Goal: Use online tool/utility: Use online tool/utility

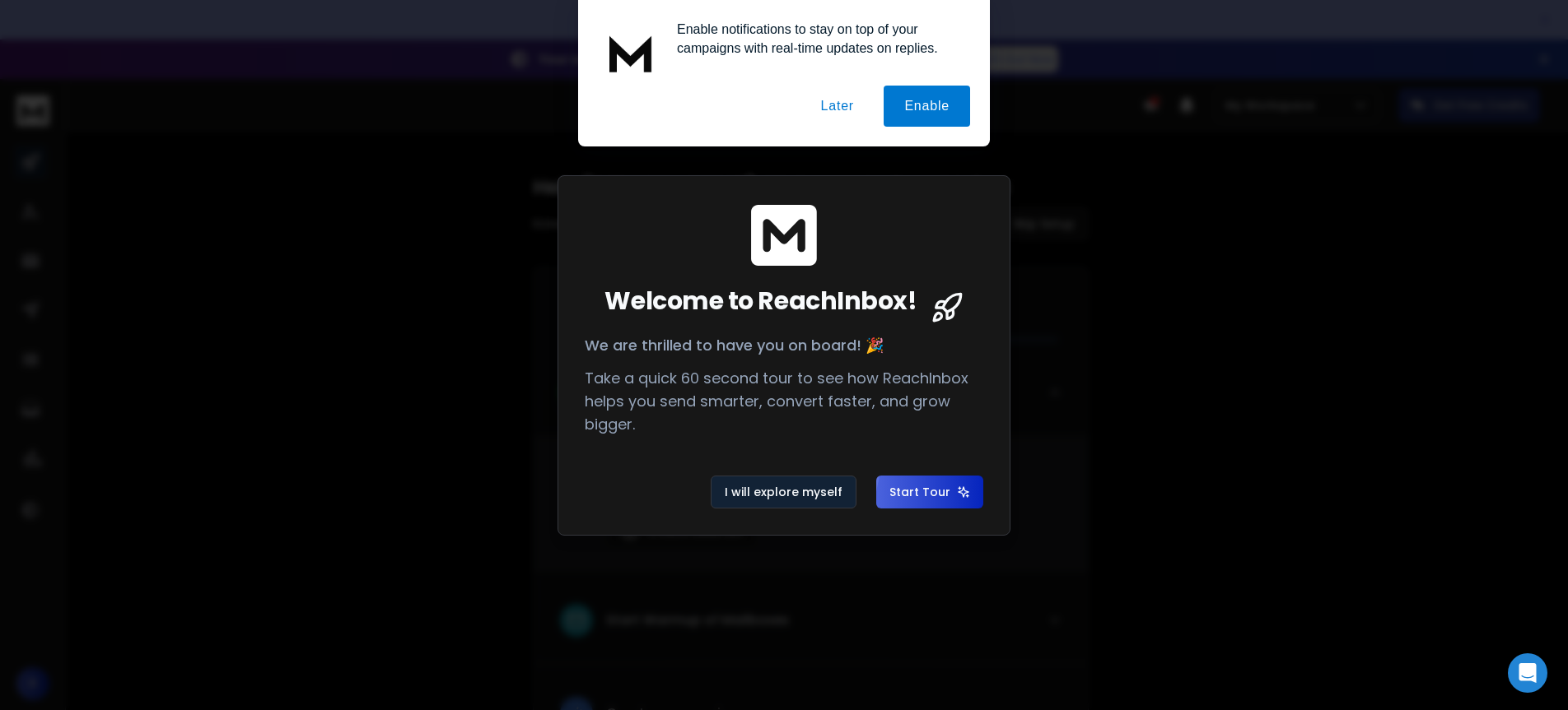
click at [831, 495] on button "I will explore myself" at bounding box center [783, 491] width 145 height 33
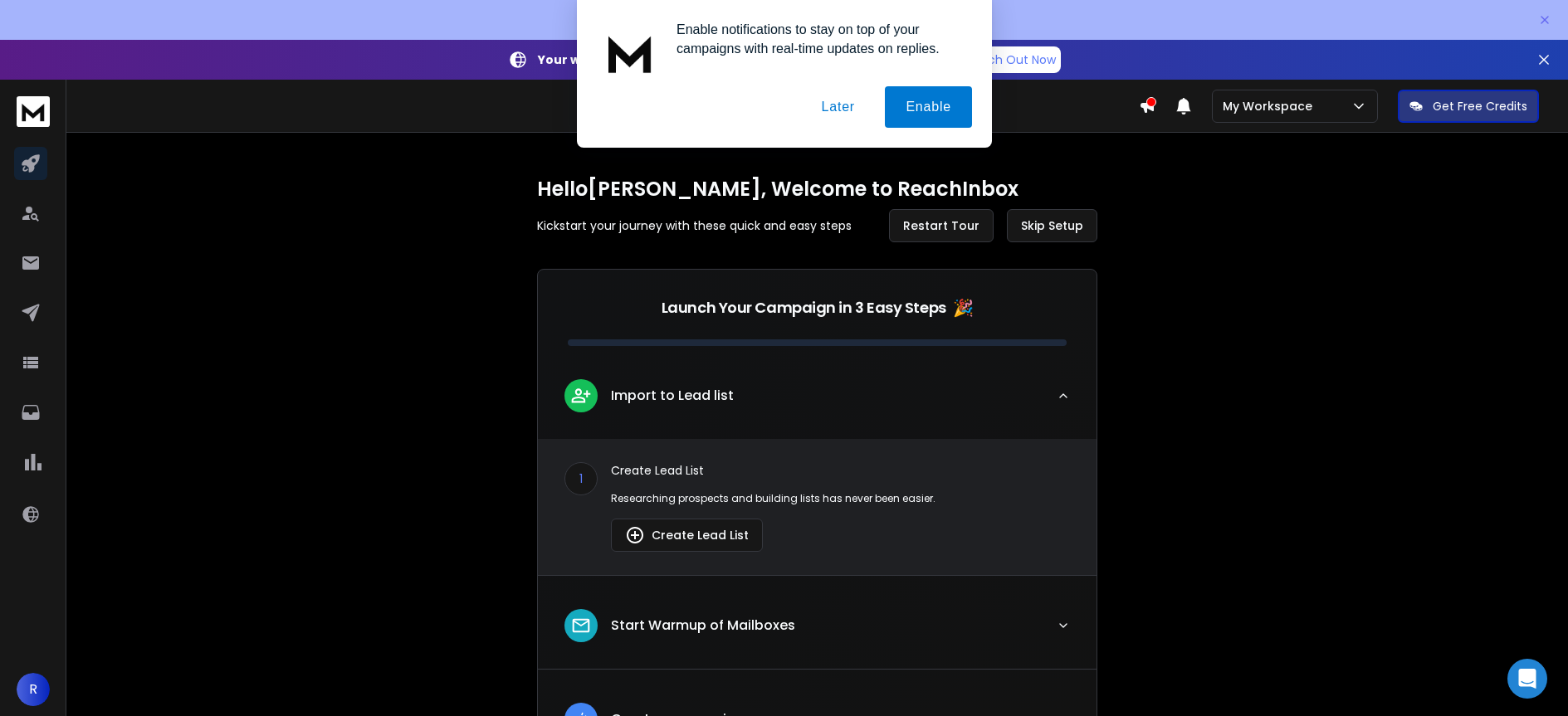
click at [839, 110] on button "Later" at bounding box center [838, 106] width 75 height 41
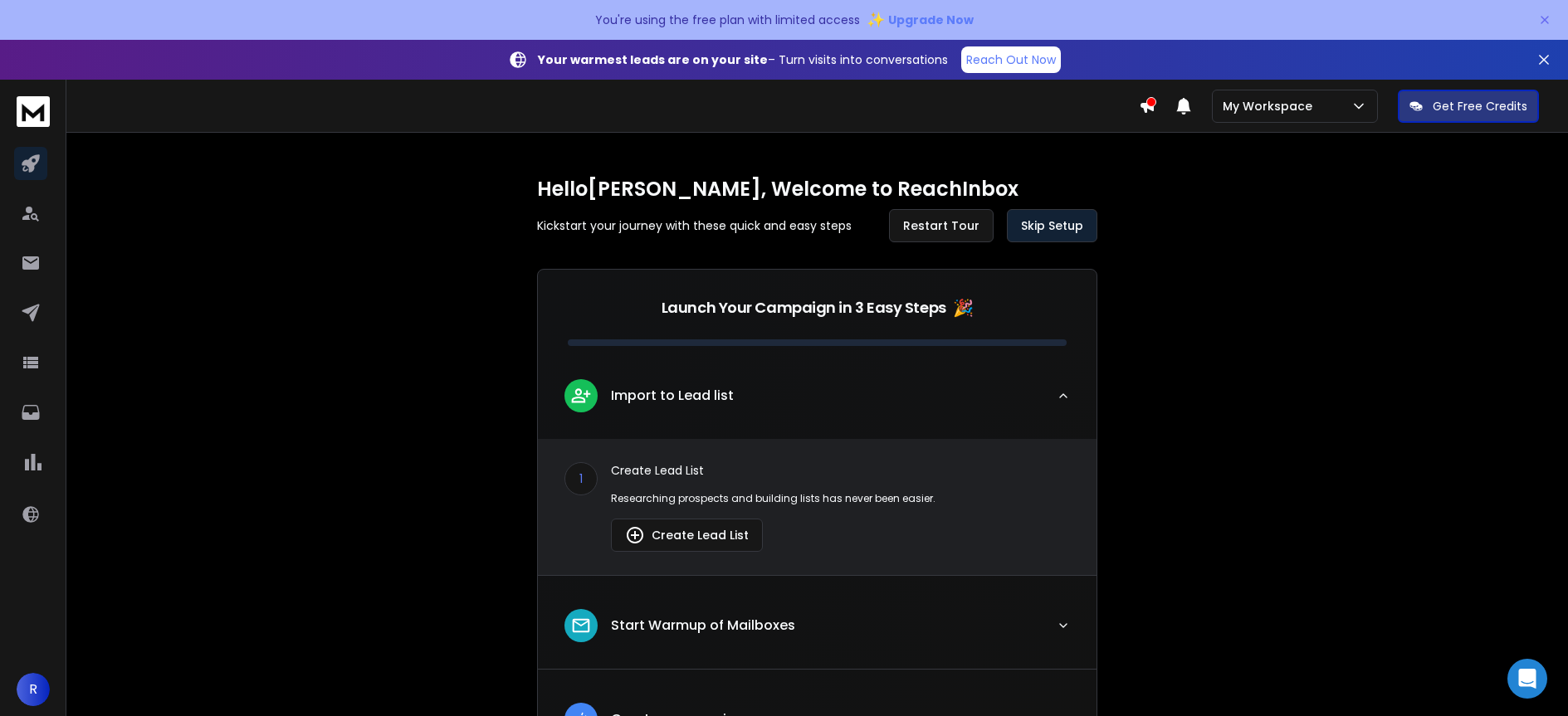
click at [1035, 224] on span "Skip Setup" at bounding box center [1052, 226] width 62 height 17
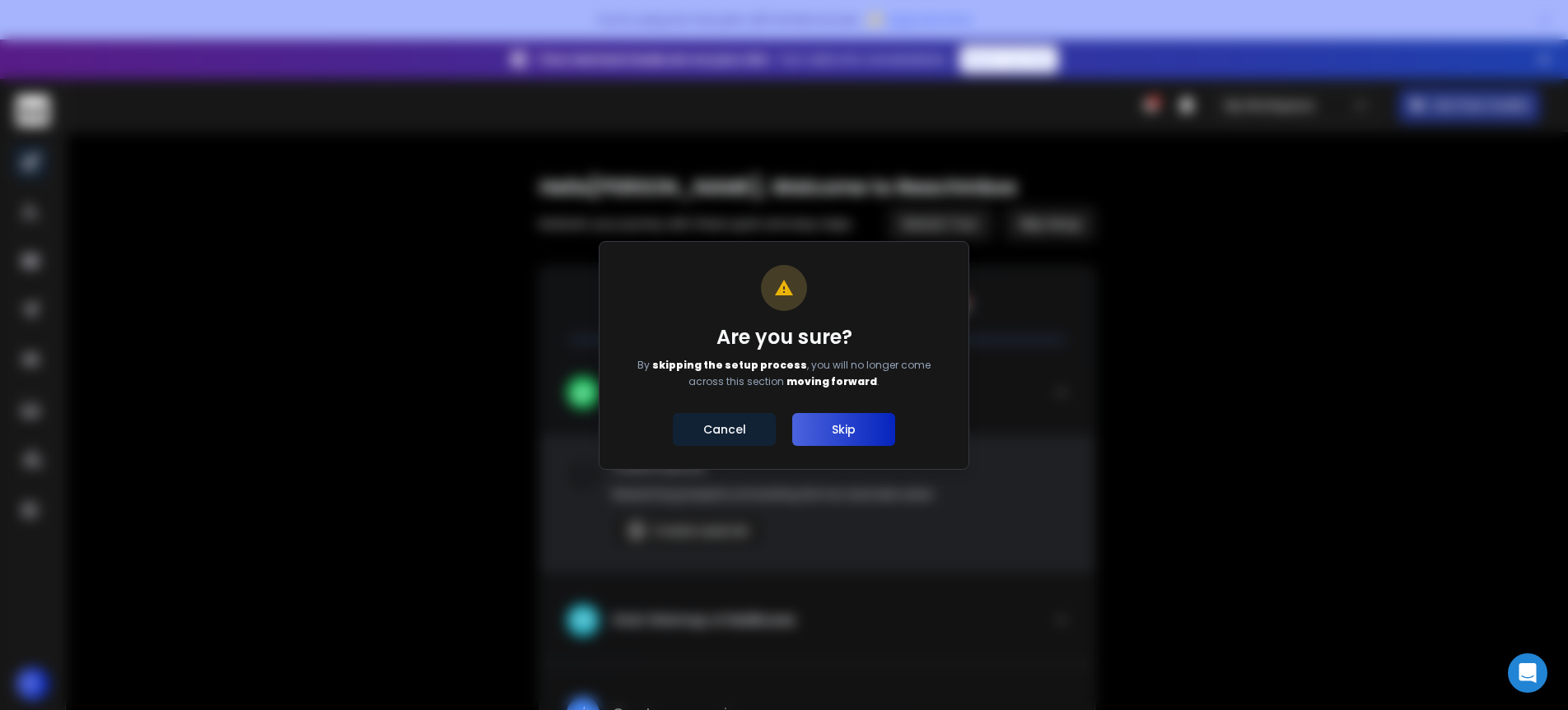
click at [855, 422] on button "Skip" at bounding box center [843, 429] width 103 height 33
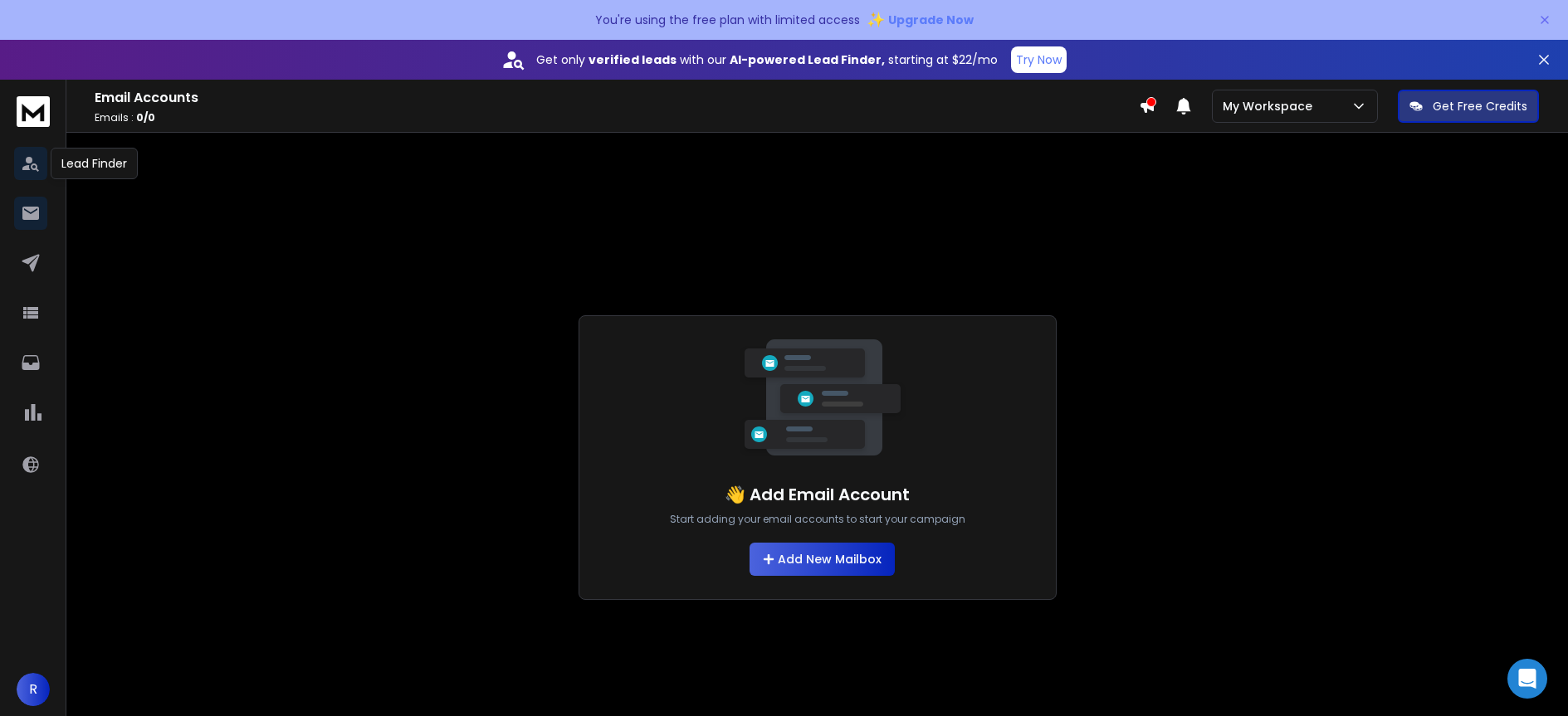
click at [39, 168] on icon at bounding box center [31, 163] width 20 height 20
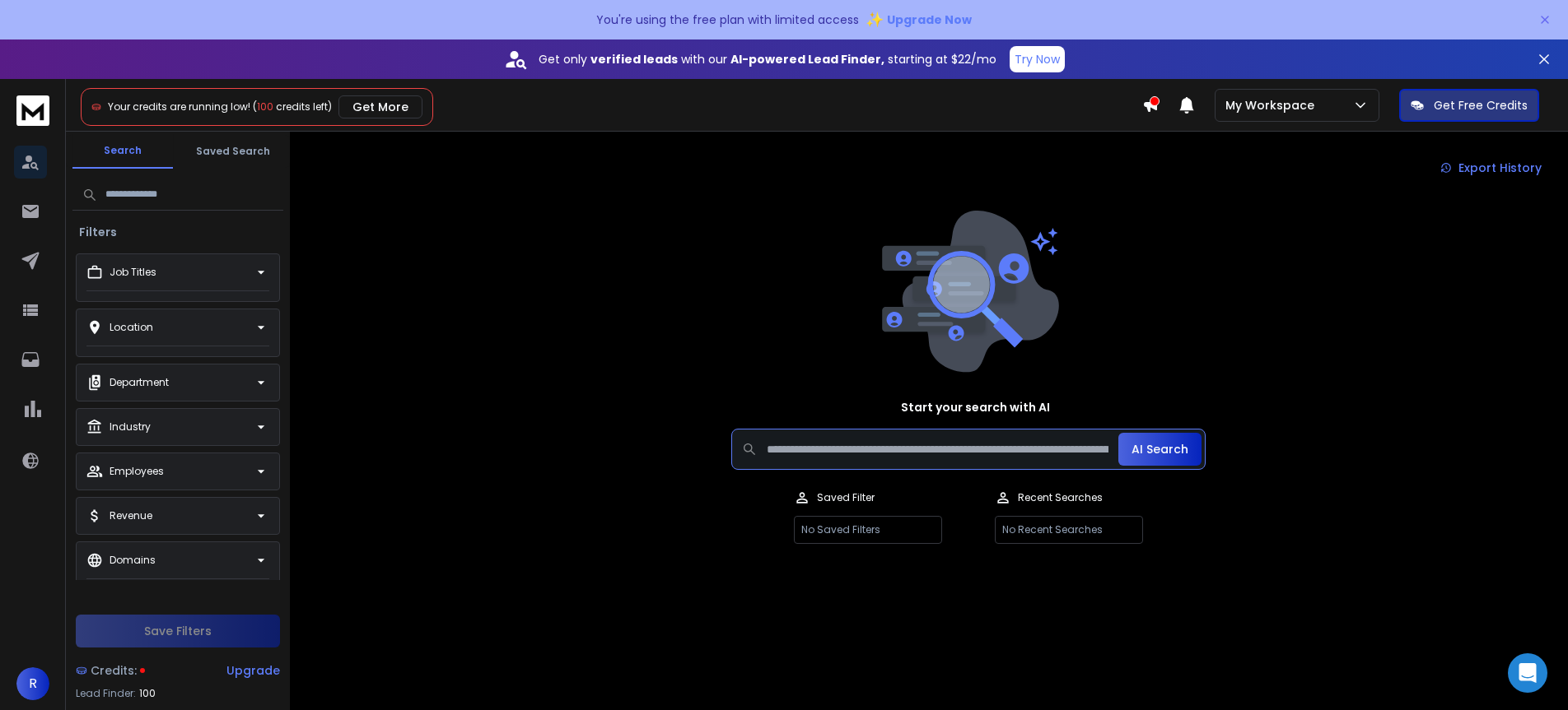
click at [154, 202] on input at bounding box center [178, 194] width 211 height 33
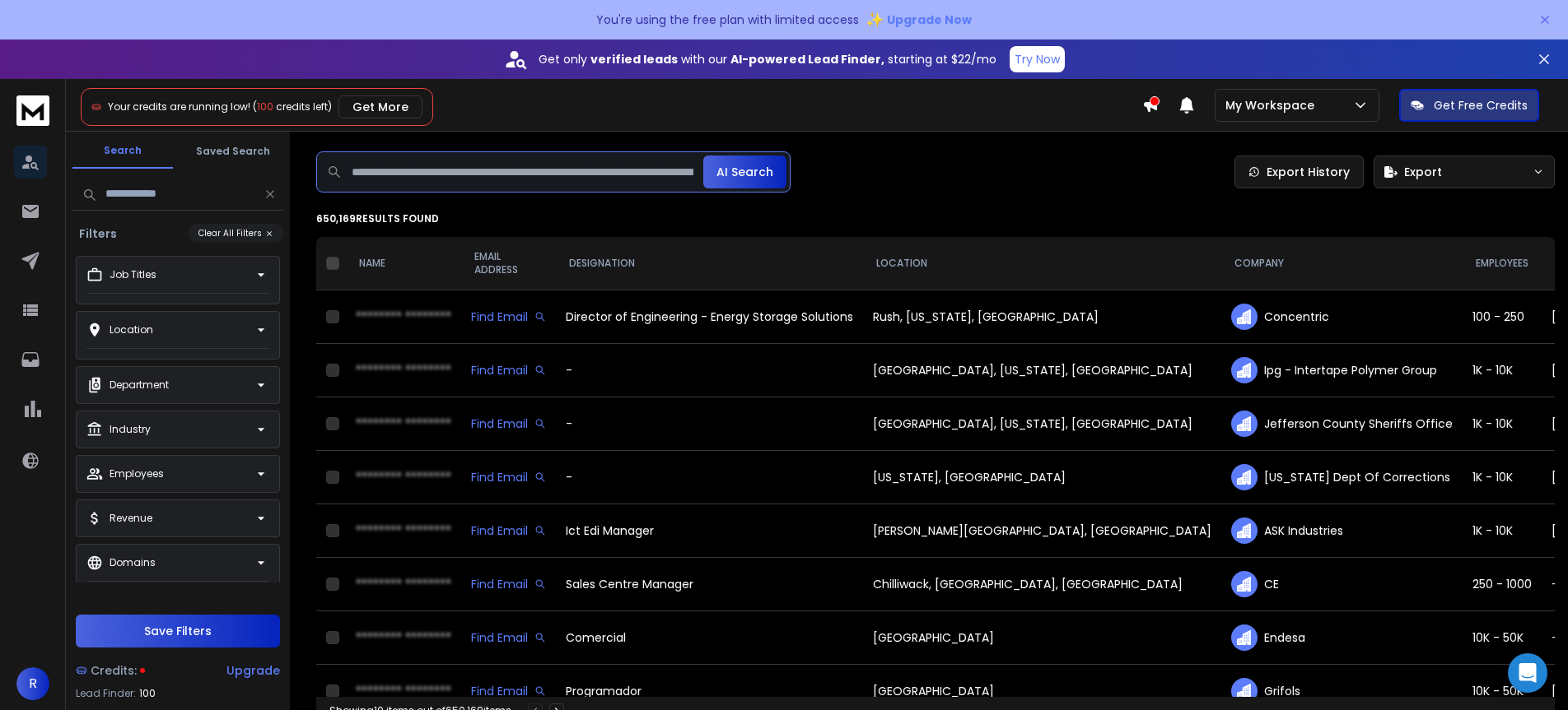
type input "**********"
click at [30, 120] on img at bounding box center [33, 110] width 33 height 30
